Goal: Task Accomplishment & Management: Manage account settings

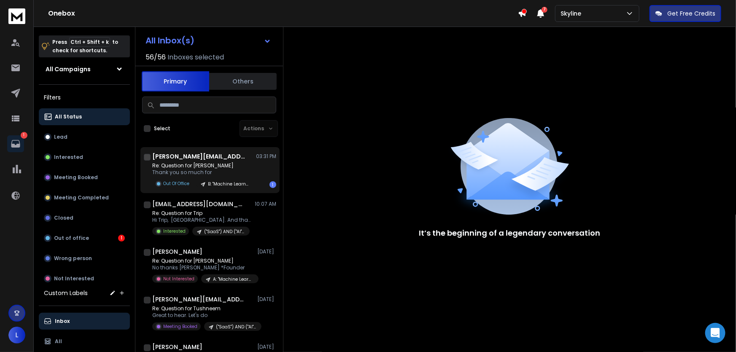
click at [189, 166] on p "Re: Question for [PERSON_NAME]" at bounding box center [202, 165] width 101 height 7
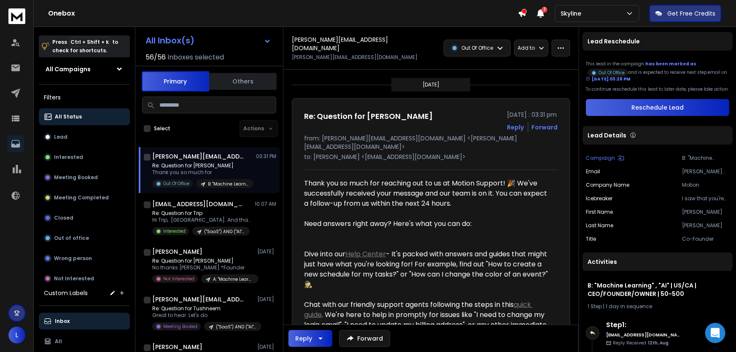
click at [566, 47] on button "button" at bounding box center [561, 48] width 19 height 17
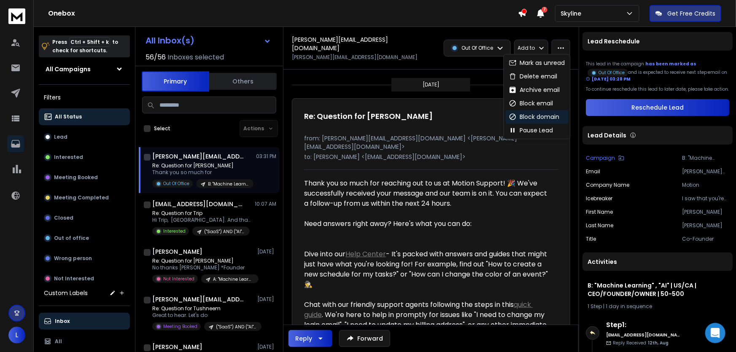
click at [541, 114] on div "Block domain" at bounding box center [534, 117] width 51 height 8
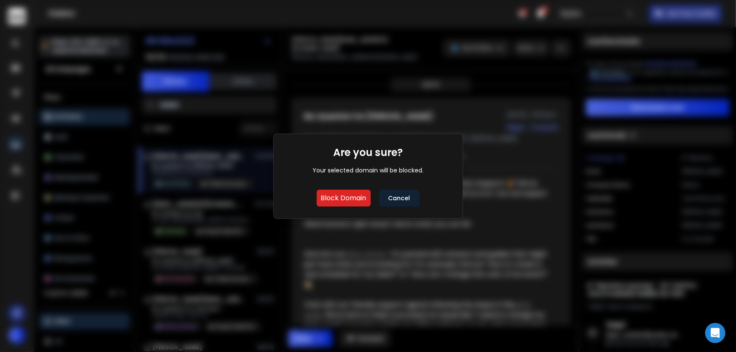
click at [401, 197] on button "Cancel" at bounding box center [399, 198] width 40 height 17
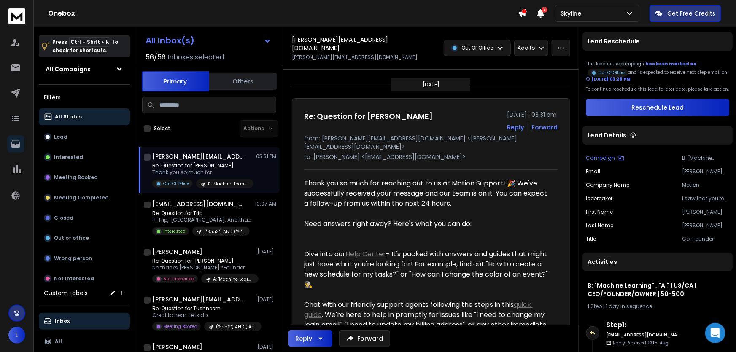
click at [557, 48] on button "button" at bounding box center [561, 48] width 19 height 17
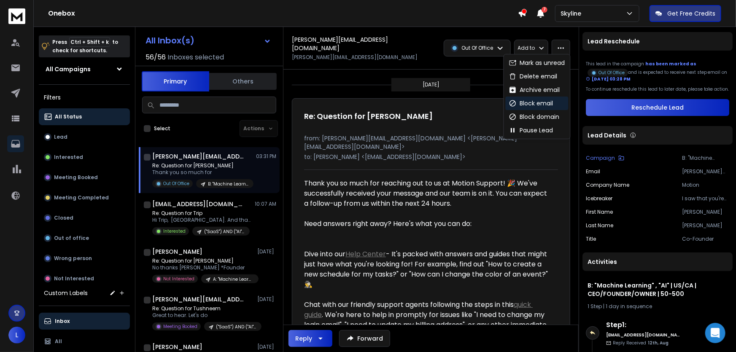
click at [542, 102] on div "Block email" at bounding box center [531, 103] width 44 height 8
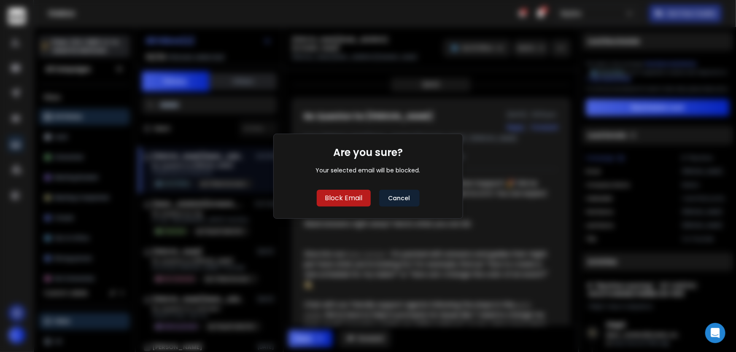
click at [335, 200] on button "Block Email" at bounding box center [344, 198] width 54 height 17
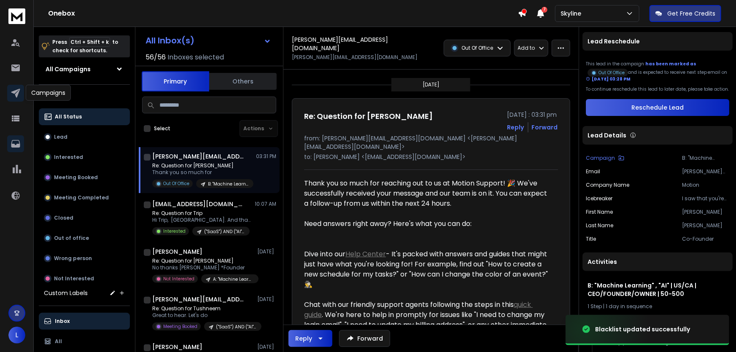
click at [14, 88] on icon at bounding box center [16, 93] width 10 height 10
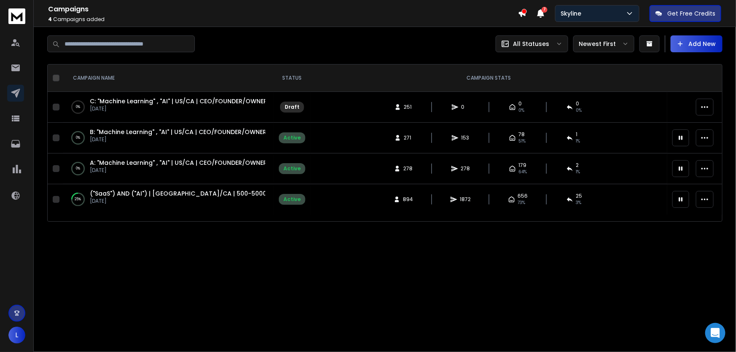
click at [574, 12] on p "Skyline" at bounding box center [572, 13] width 24 height 8
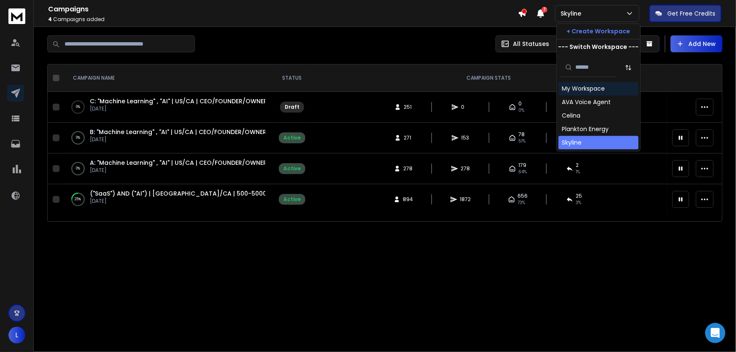
click at [580, 86] on div "My Workspace" at bounding box center [583, 88] width 43 height 8
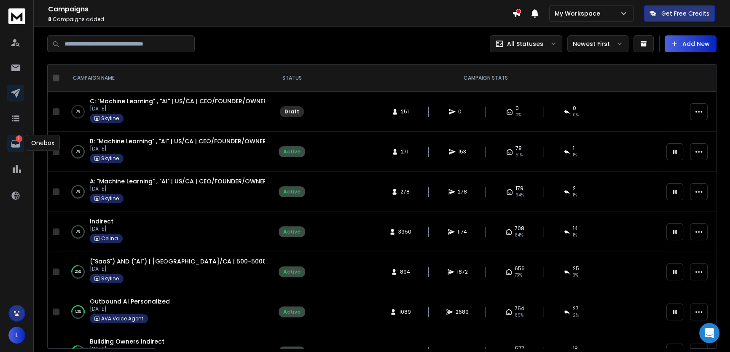
click at [19, 138] on p "1" at bounding box center [19, 138] width 7 height 7
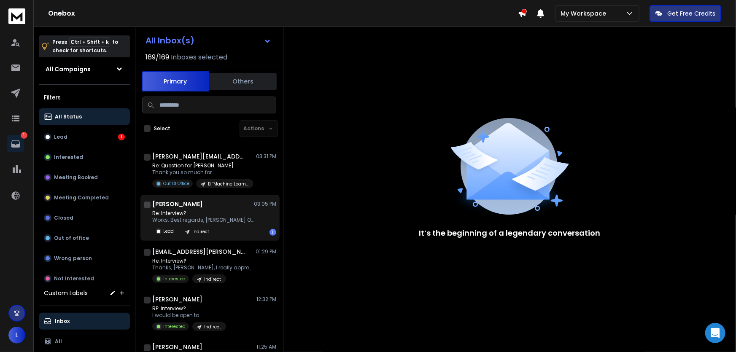
click at [203, 208] on h1 "[PERSON_NAME]" at bounding box center [177, 204] width 51 height 8
